Goal: Task Accomplishment & Management: Manage account settings

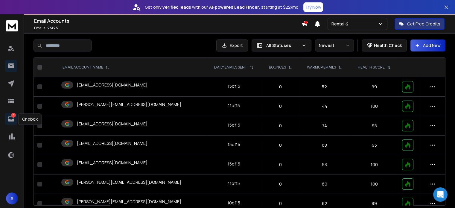
click at [9, 118] on icon at bounding box center [10, 118] width 7 height 7
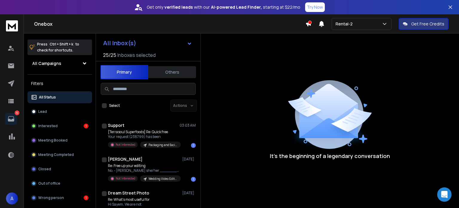
click at [53, 129] on button "Interested 1" at bounding box center [60, 126] width 65 height 12
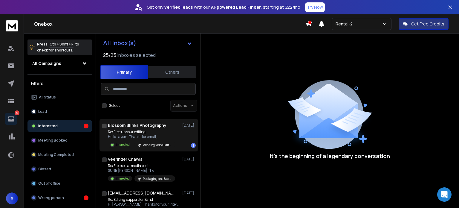
click at [156, 135] on p "Hello sayem, Thanks for email," at bounding box center [141, 136] width 67 height 5
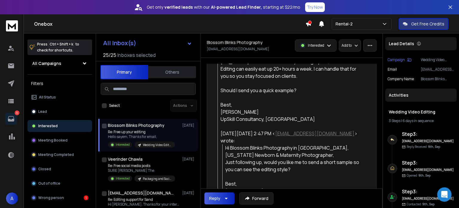
scroll to position [120, 0]
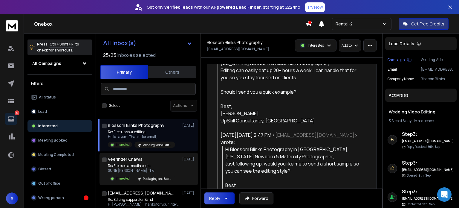
click at [159, 169] on p "SURE [PERSON_NAME] The" at bounding box center [141, 170] width 67 height 5
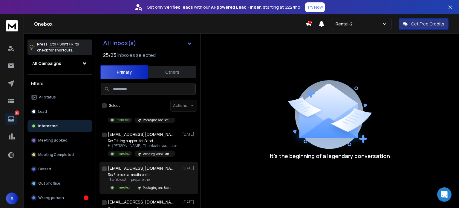
scroll to position [48, 0]
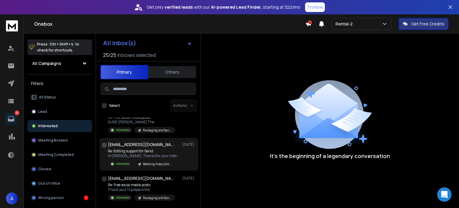
click at [172, 154] on p "Hi [PERSON_NAME], Thanks for your interest!" at bounding box center [144, 155] width 72 height 5
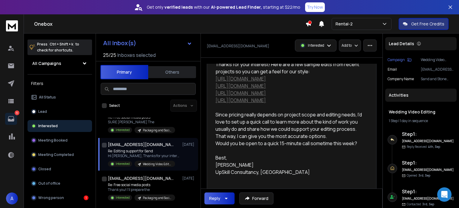
scroll to position [0, 0]
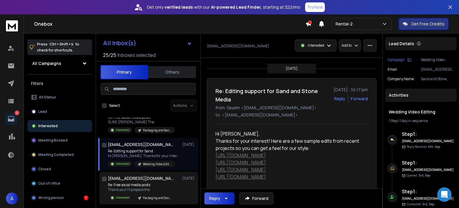
click at [173, 184] on p "Re: Free social media posts" at bounding box center [141, 184] width 67 height 5
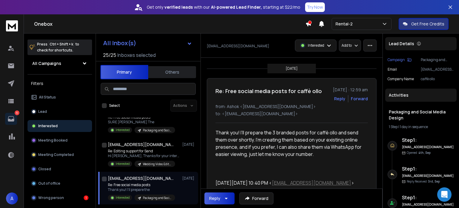
scroll to position [78, 0]
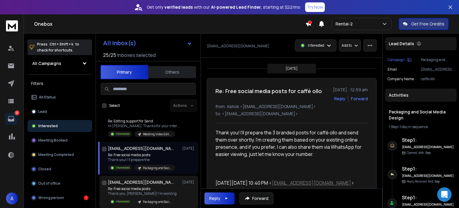
click at [164, 188] on p "Re: Free social media posts" at bounding box center [142, 188] width 69 height 5
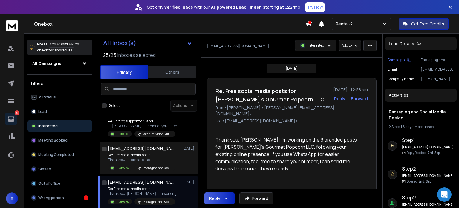
scroll to position [0, 0]
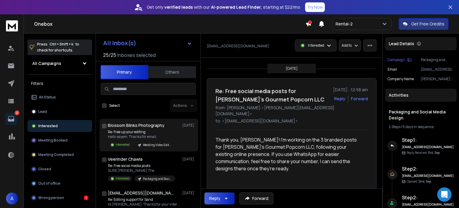
click at [162, 135] on p "Hello sayem, Thanks for email," at bounding box center [141, 136] width 67 height 5
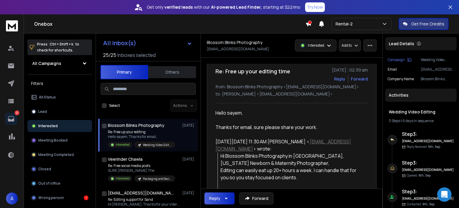
scroll to position [30, 0]
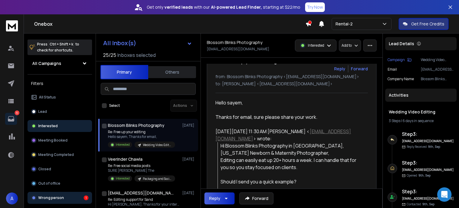
click at [50, 198] on p "Wrong person" at bounding box center [51, 197] width 26 height 5
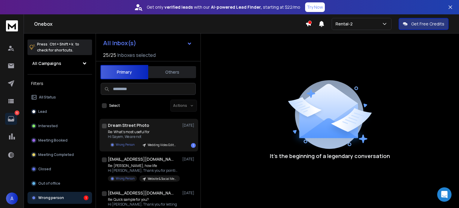
click at [160, 133] on p "Re: What’s most useful for" at bounding box center [144, 131] width 72 height 5
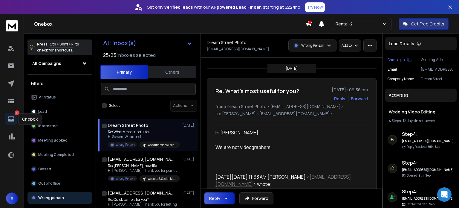
click at [14, 119] on icon at bounding box center [10, 118] width 7 height 7
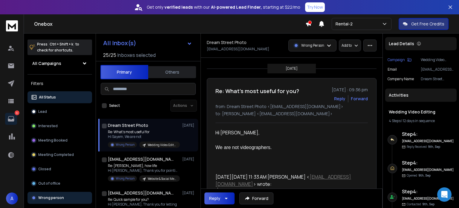
click at [48, 98] on p "All Status" at bounding box center [47, 97] width 17 height 5
